Goal: Find specific page/section: Find specific page/section

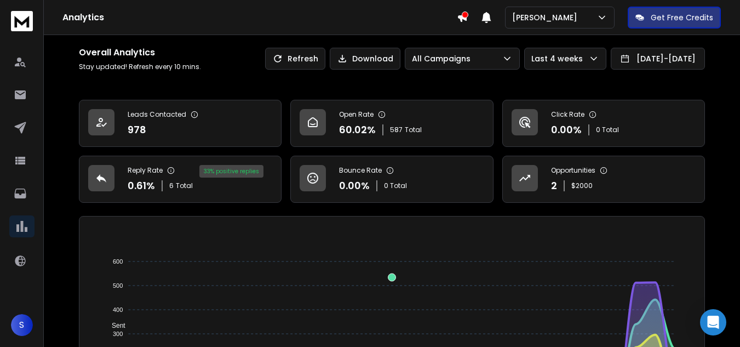
click at [160, 126] on div "978" at bounding box center [163, 129] width 71 height 15
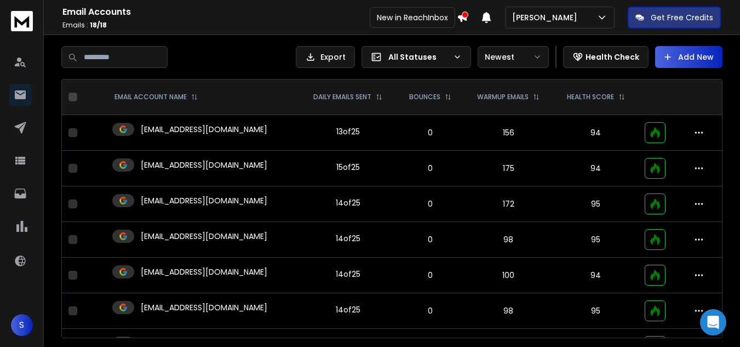
click at [463, 16] on div at bounding box center [465, 14] width 7 height 7
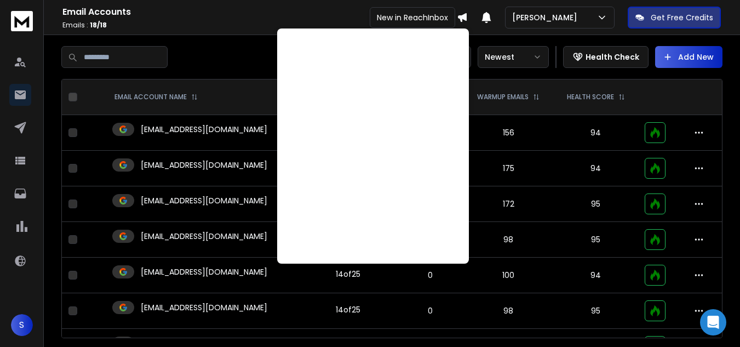
click at [463, 16] on icon at bounding box center [462, 17] width 9 height 9
